Goal: Task Accomplishment & Management: Manage account settings

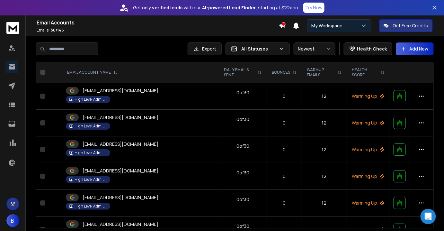
click at [353, 22] on div "My Workspace" at bounding box center [339, 25] width 56 height 6
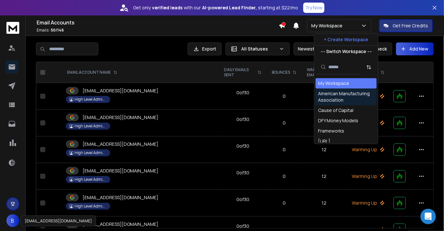
click at [13, 226] on span "B" at bounding box center [12, 220] width 13 height 13
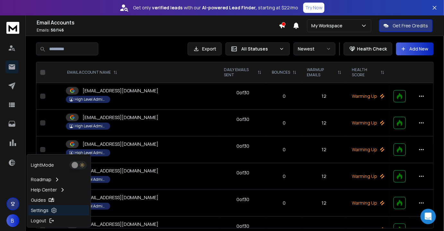
click at [53, 213] on icon at bounding box center [54, 210] width 6 height 6
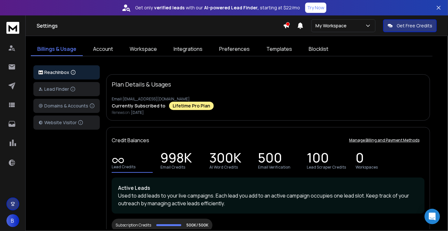
click at [163, 49] on div "[PERSON_NAME] & Usage Account Workspace Integrations Preferences Templates Bloc…" at bounding box center [183, 48] width 304 height 13
click at [152, 49] on link "Workspace" at bounding box center [143, 48] width 40 height 13
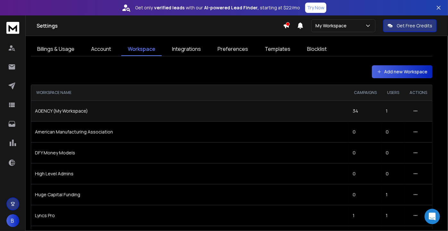
click at [388, 110] on td "1" at bounding box center [393, 110] width 22 height 21
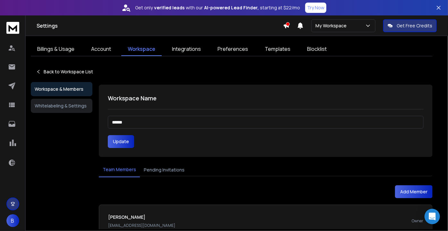
scroll to position [8, 0]
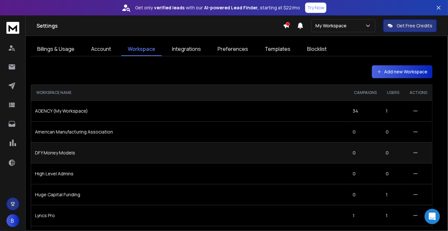
scroll to position [146, 0]
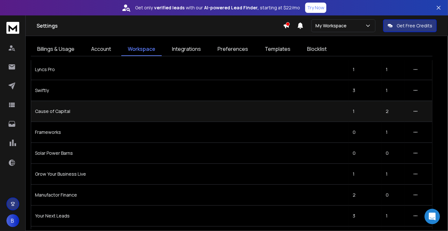
click at [389, 110] on td "2" at bounding box center [393, 111] width 22 height 21
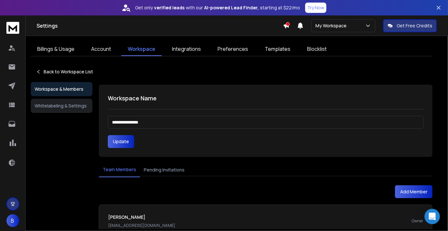
scroll to position [43, 0]
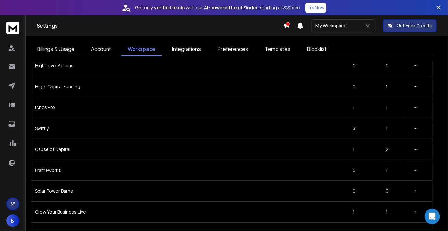
scroll to position [99, 0]
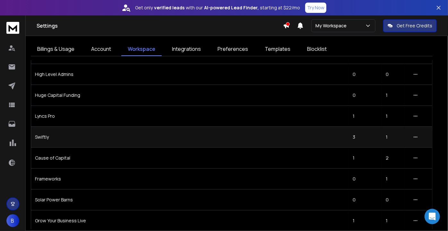
click at [192, 133] on td "Swiftly" at bounding box center [190, 136] width 318 height 21
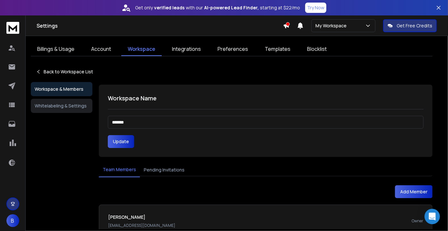
scroll to position [43, 0]
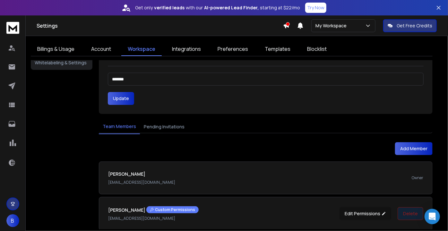
click at [410, 215] on button "Delete" at bounding box center [411, 213] width 26 height 13
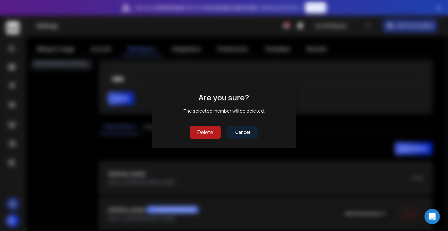
click at [197, 131] on button "Delete" at bounding box center [205, 132] width 31 height 13
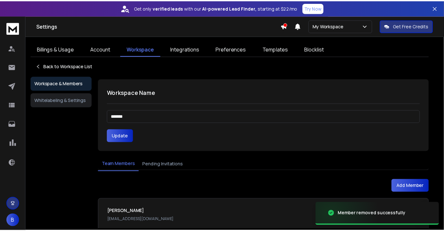
scroll to position [8, 0]
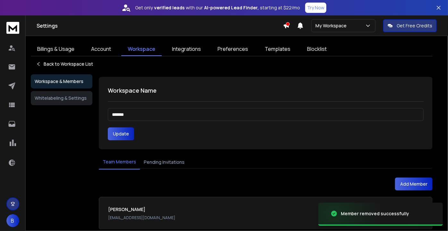
click at [423, 188] on button "Add Member" at bounding box center [414, 183] width 38 height 13
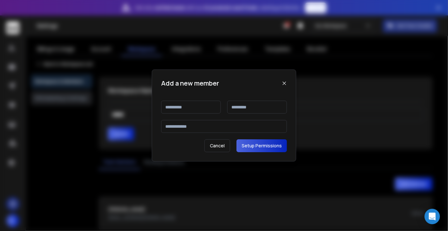
click at [182, 103] on input at bounding box center [191, 107] width 60 height 13
type input "****"
type input "*****"
type input "**********"
click at [252, 144] on button "Setup Permissions" at bounding box center [262, 145] width 50 height 13
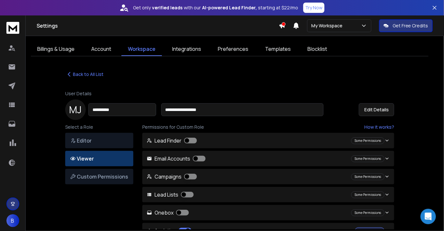
click at [200, 155] on button "button" at bounding box center [199, 158] width 13 height 6
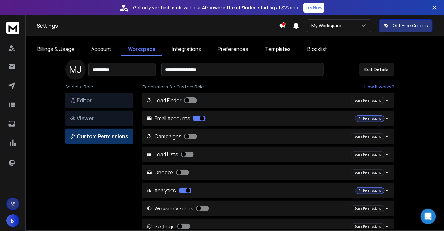
scroll to position [56, 0]
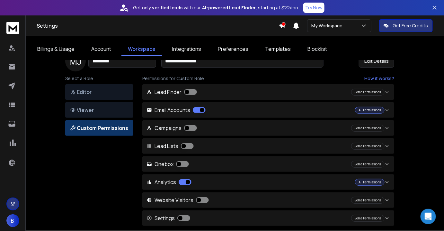
click at [189, 128] on button "button" at bounding box center [190, 128] width 13 height 6
click at [187, 146] on button "button" at bounding box center [187, 146] width 13 height 6
click at [185, 164] on button "button" at bounding box center [182, 164] width 13 height 6
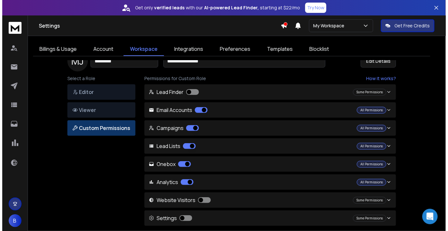
scroll to position [90, 0]
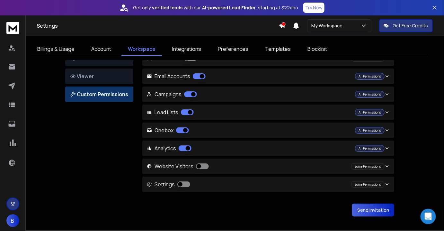
click at [182, 182] on button "button" at bounding box center [183, 184] width 13 height 6
click at [367, 216] on form "**********" at bounding box center [229, 102] width 329 height 254
click at [360, 208] on button "Send Invitation" at bounding box center [373, 209] width 42 height 13
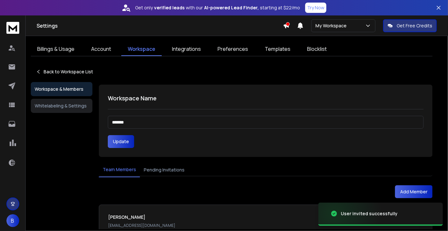
click at [50, 68] on p "Back to Workspace List" at bounding box center [68, 71] width 49 height 6
